Goal: Task Accomplishment & Management: Manage account settings

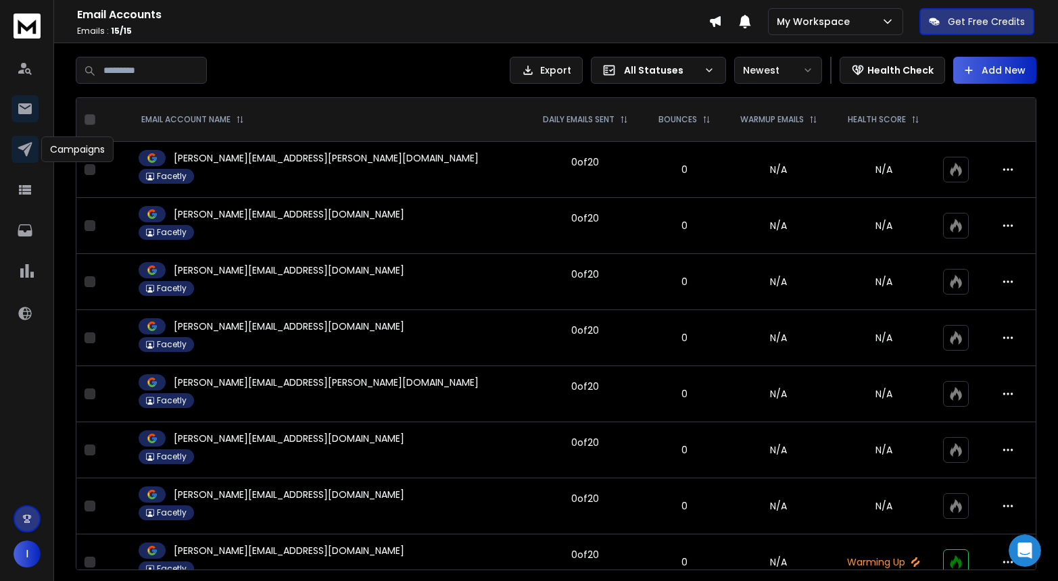
click at [29, 145] on icon at bounding box center [25, 149] width 16 height 16
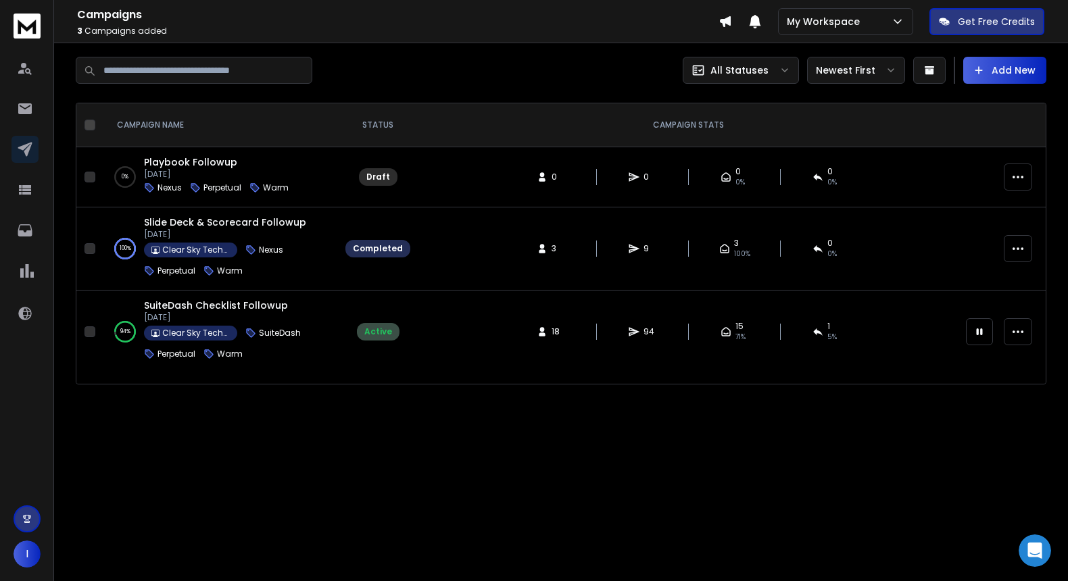
click at [195, 159] on span "Playbook Followup" at bounding box center [190, 162] width 93 height 14
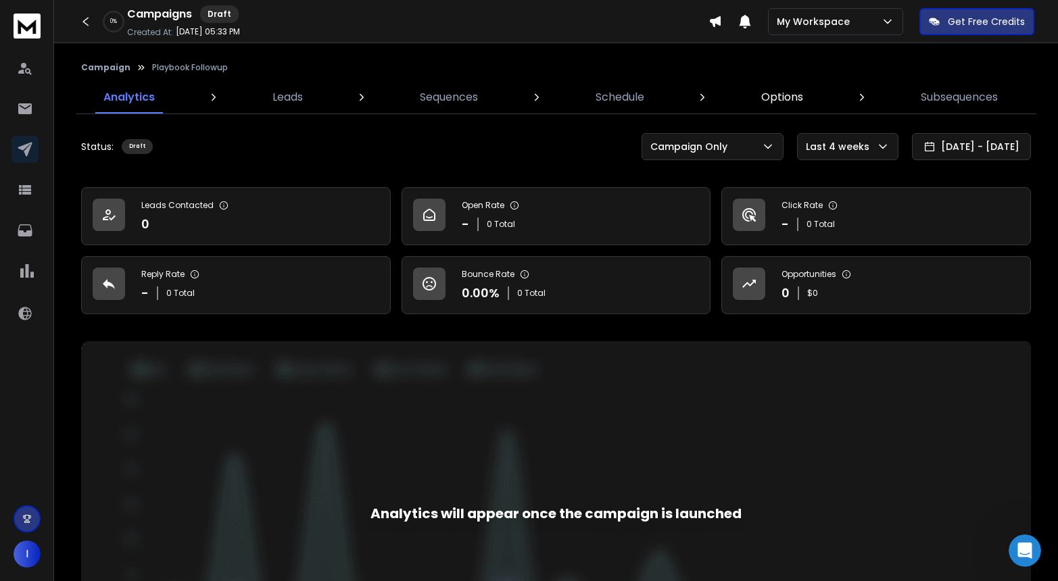
click at [792, 95] on p "Options" at bounding box center [782, 97] width 42 height 16
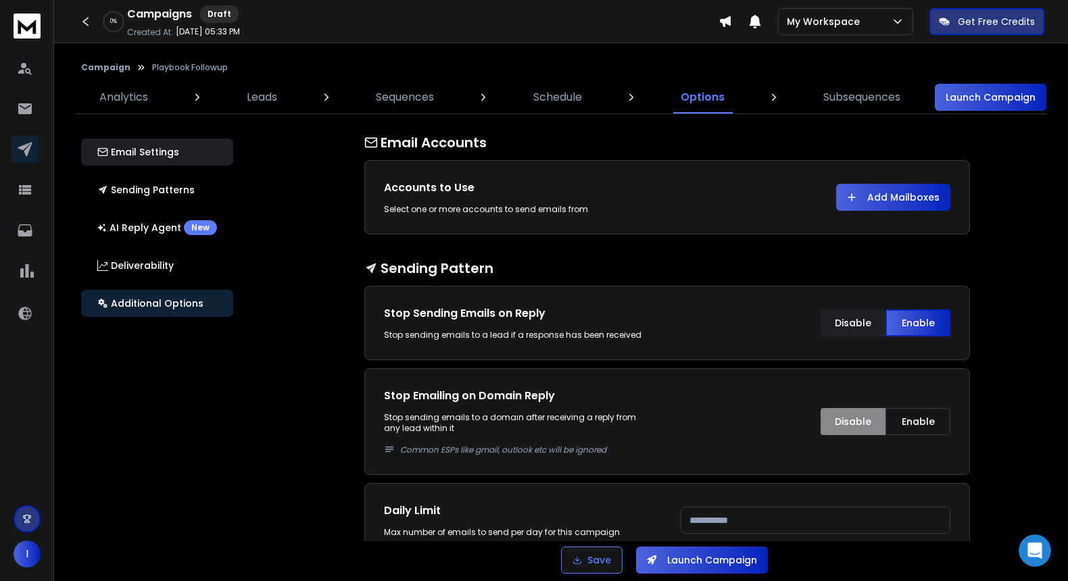
click at [132, 310] on button "Additional Options" at bounding box center [157, 303] width 152 height 27
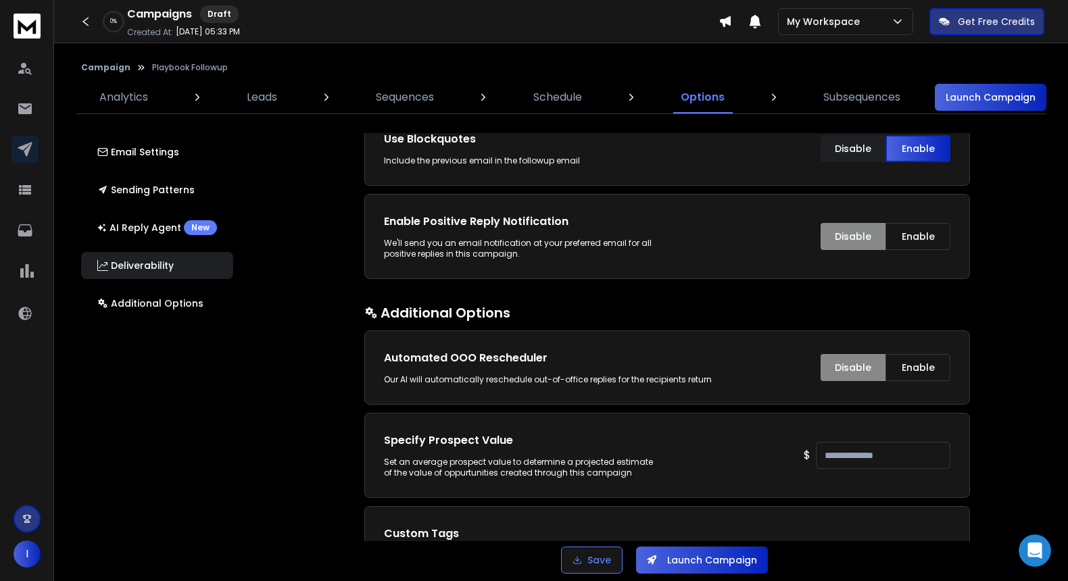
scroll to position [2310, 0]
